Goal: Task Accomplishment & Management: Use online tool/utility

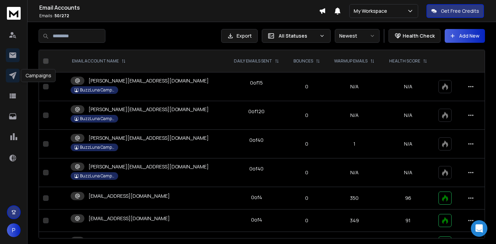
click at [12, 73] on icon at bounding box center [12, 75] width 7 height 7
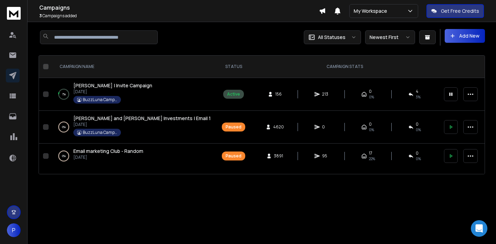
click at [149, 95] on div "7 % [PERSON_NAME] | Invite Campaign [DATE] BuzzLuna Campaigns" at bounding box center [134, 94] width 153 height 24
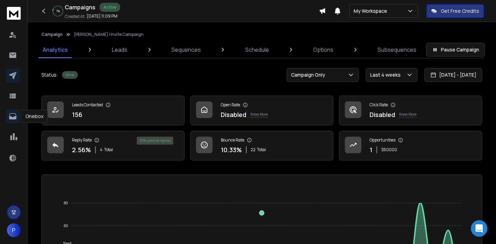
click at [15, 117] on icon at bounding box center [12, 116] width 7 height 6
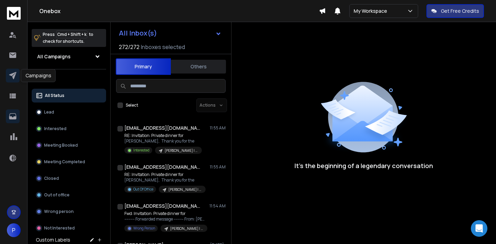
click at [12, 74] on icon at bounding box center [12, 75] width 7 height 7
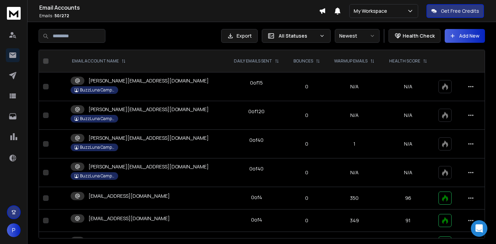
click at [100, 33] on input at bounding box center [72, 36] width 67 height 14
type input "****"
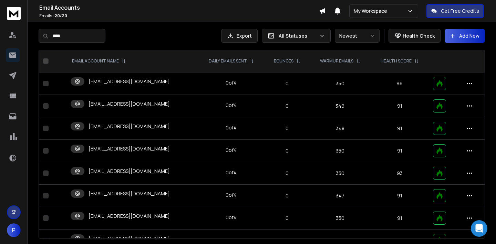
click at [126, 84] on div "[EMAIL_ADDRESS][DOMAIN_NAME]" at bounding box center [132, 81] width 123 height 8
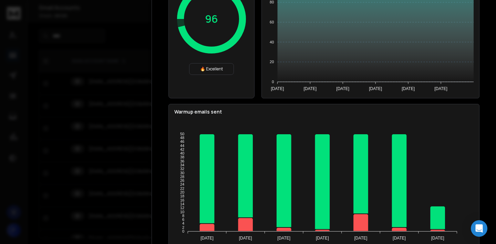
scroll to position [300, 0]
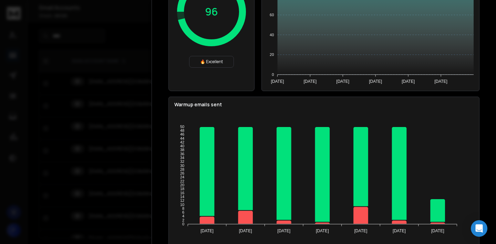
click at [91, 146] on div at bounding box center [248, 122] width 496 height 244
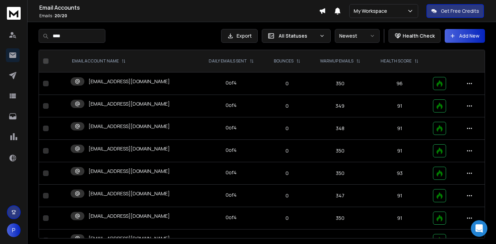
click at [198, 129] on td "0 of 4" at bounding box center [231, 126] width 67 height 18
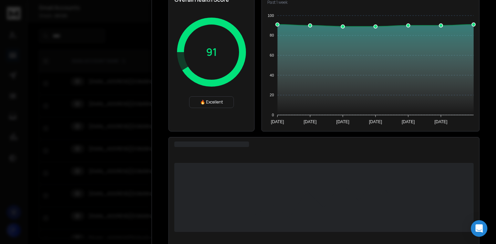
scroll to position [355, 0]
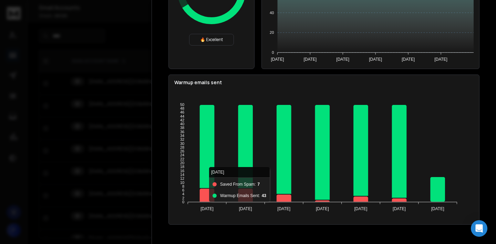
click at [95, 153] on div at bounding box center [248, 122] width 496 height 244
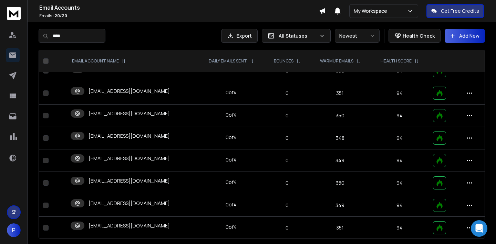
scroll to position [288, 0]
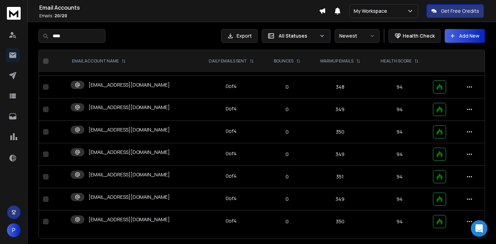
click at [199, 173] on td "0 of 4" at bounding box center [231, 174] width 67 height 18
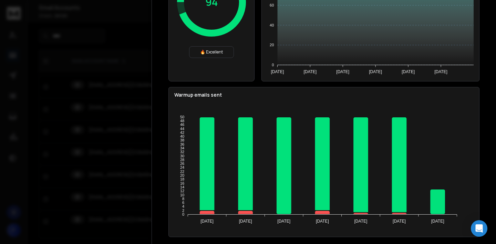
scroll to position [344, 0]
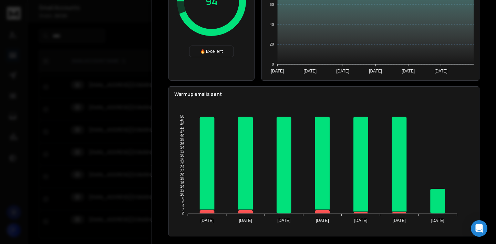
click at [139, 152] on div at bounding box center [248, 122] width 496 height 244
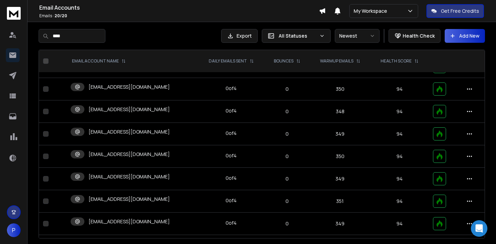
scroll to position [249, 0]
